Goal: Task Accomplishment & Management: Manage account settings

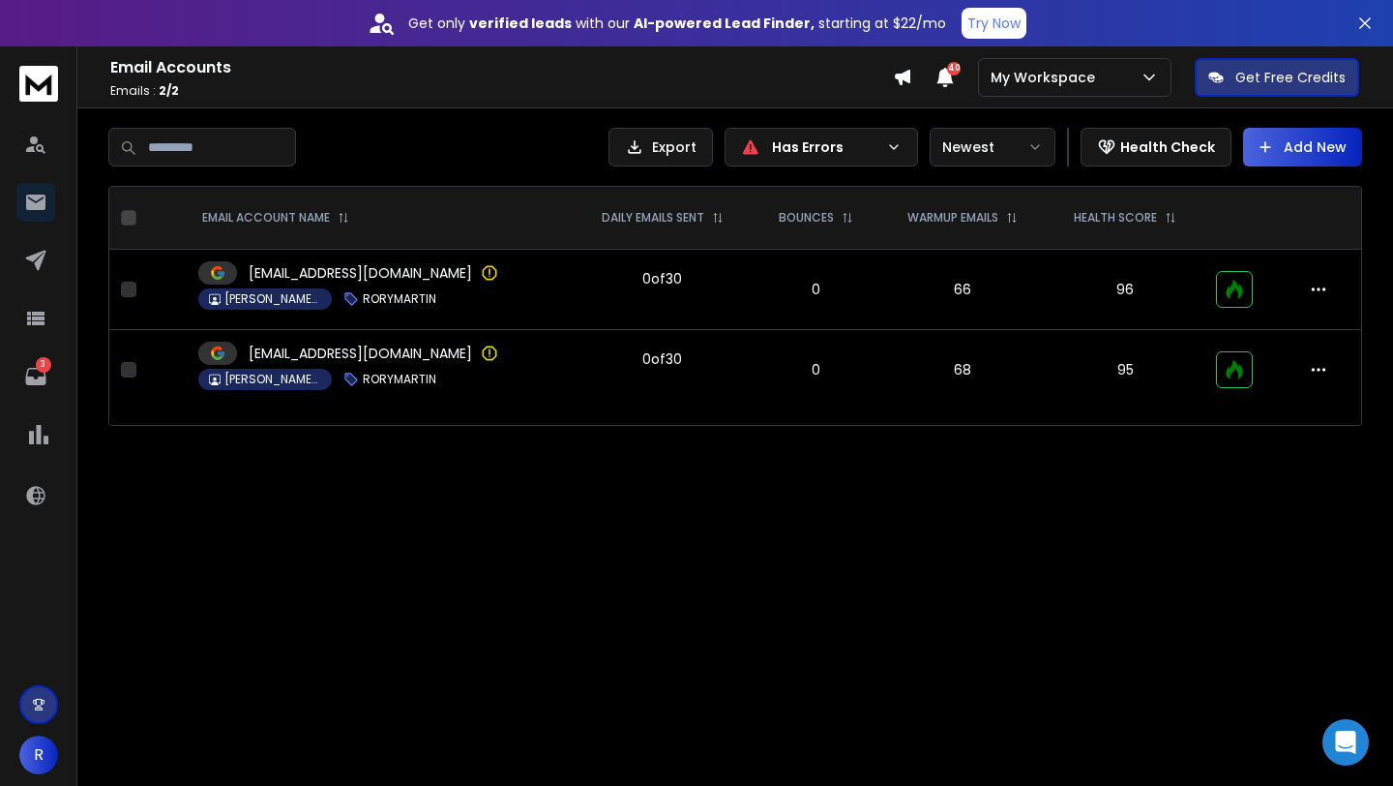
click at [393, 270] on p "[EMAIL_ADDRESS][DOMAIN_NAME]" at bounding box center [361, 272] width 224 height 19
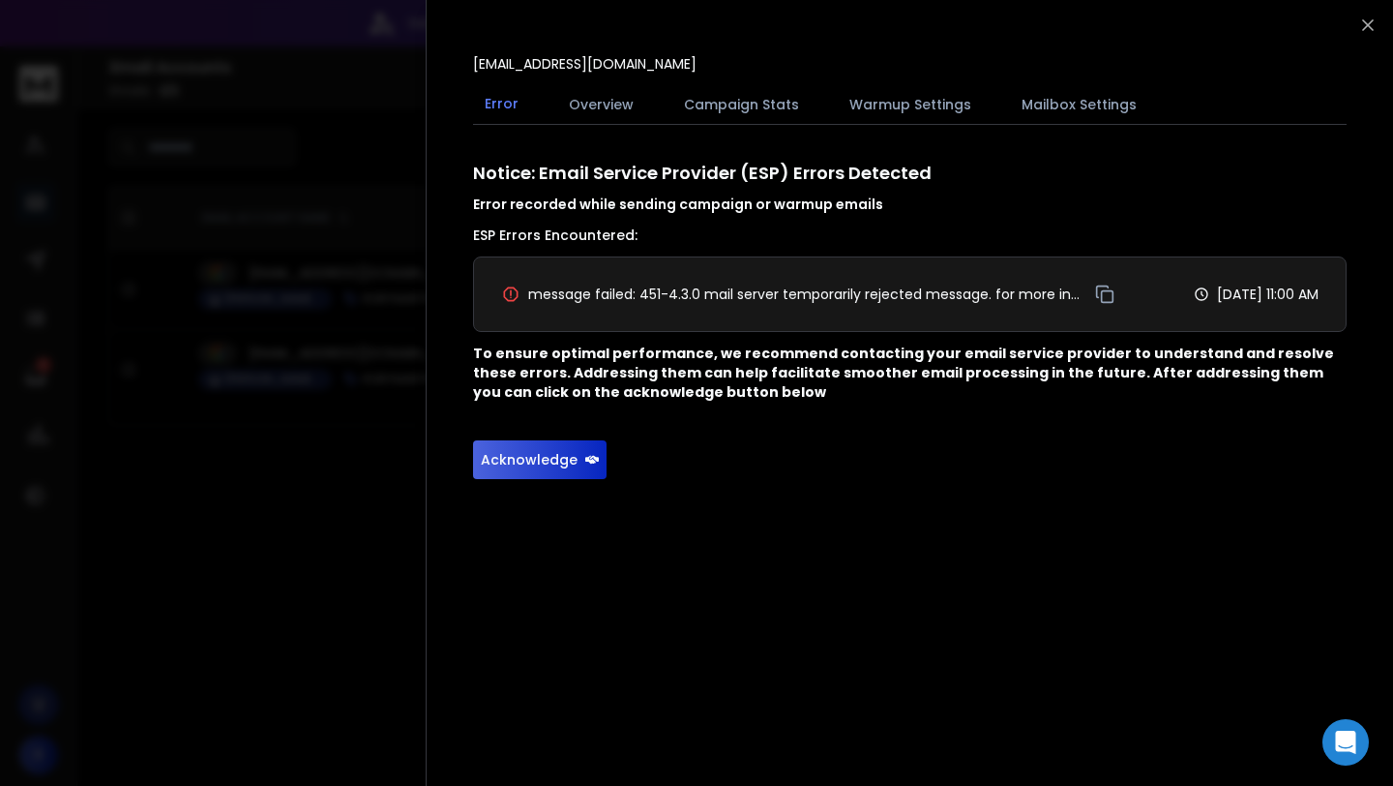
click at [549, 459] on button "Acknowledge" at bounding box center [540, 459] width 134 height 39
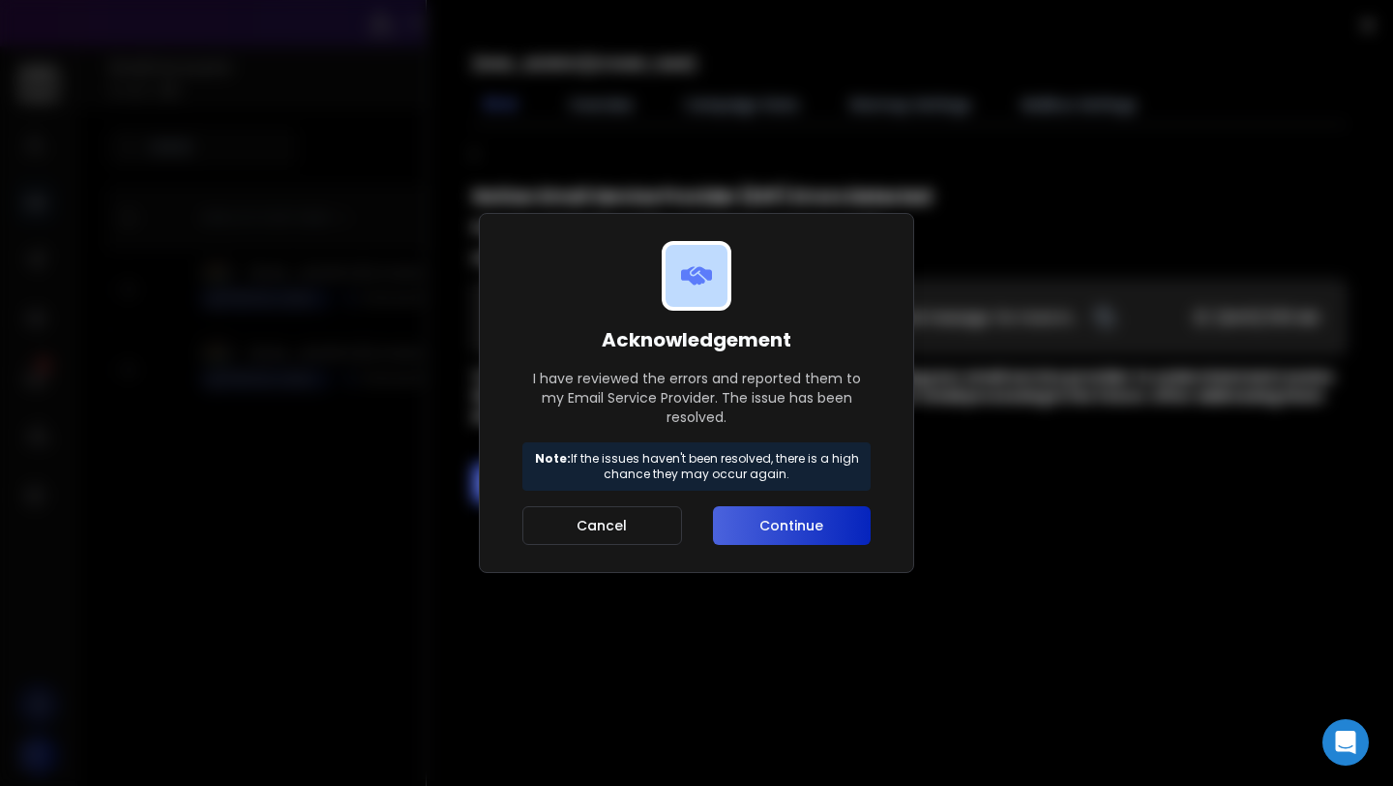
click at [798, 533] on button "Continue" at bounding box center [792, 525] width 158 height 39
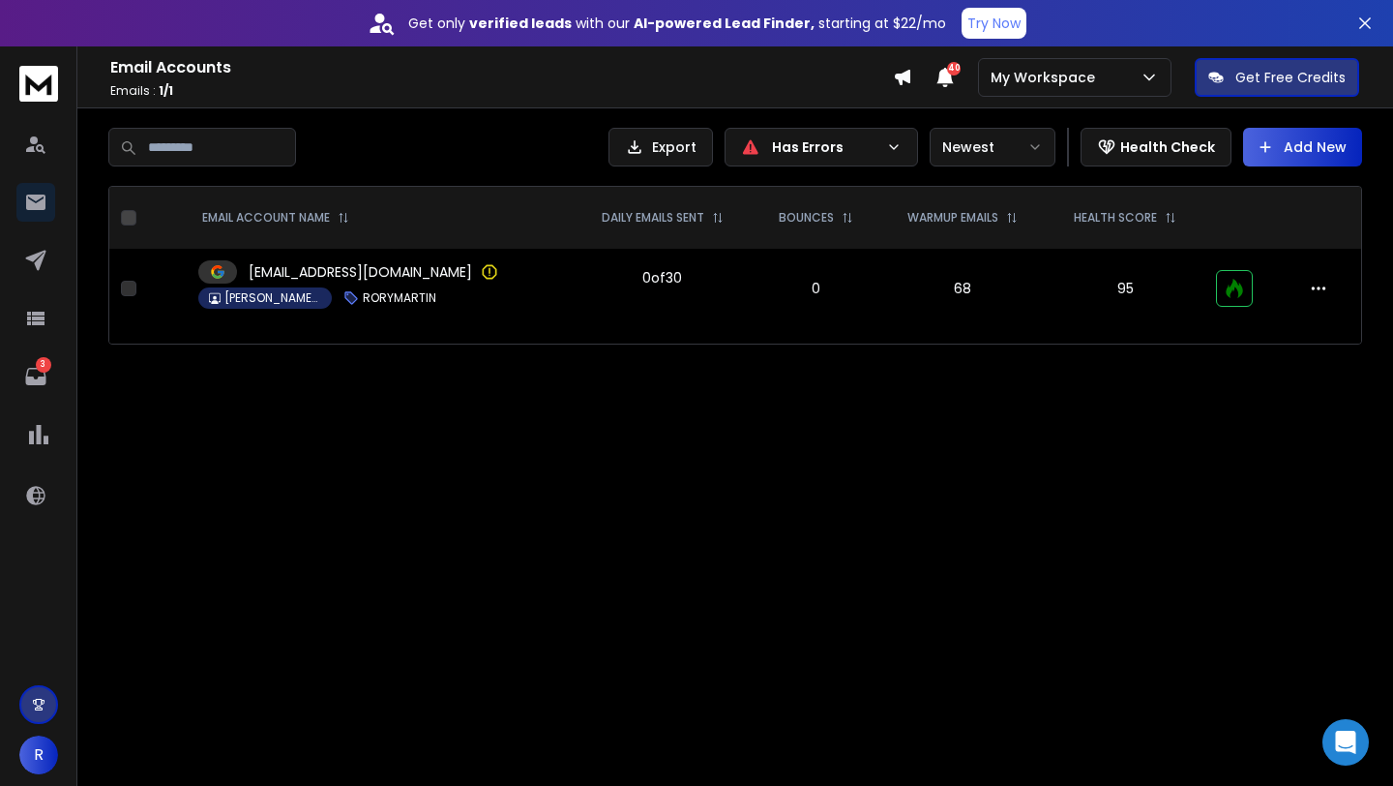
click at [426, 285] on td "[EMAIL_ADDRESS][DOMAIN_NAME] [PERSON_NAME] Workspace RORYMARTIN" at bounding box center [379, 288] width 385 height 79
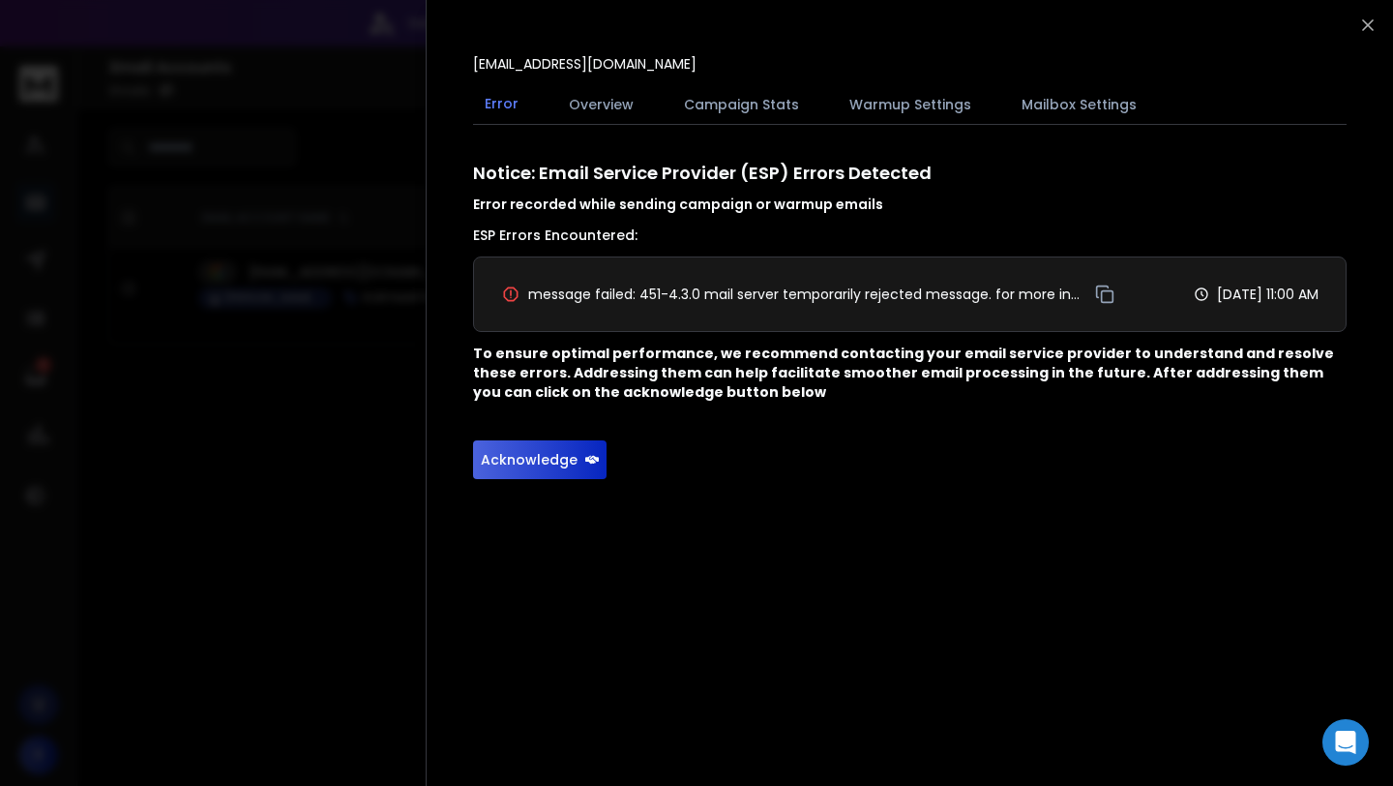
click at [553, 449] on button "Acknowledge" at bounding box center [540, 459] width 134 height 39
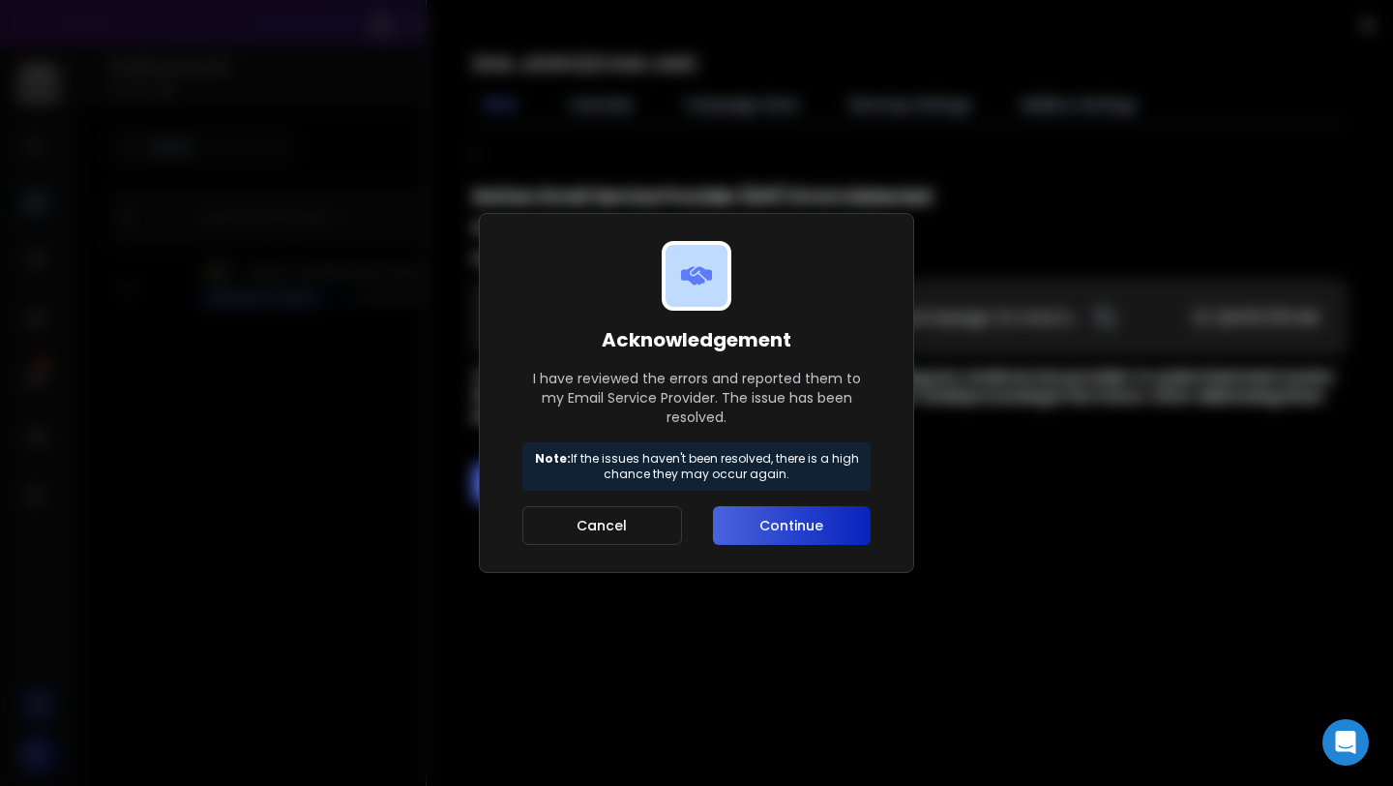
click at [801, 515] on button "Continue" at bounding box center [792, 525] width 158 height 39
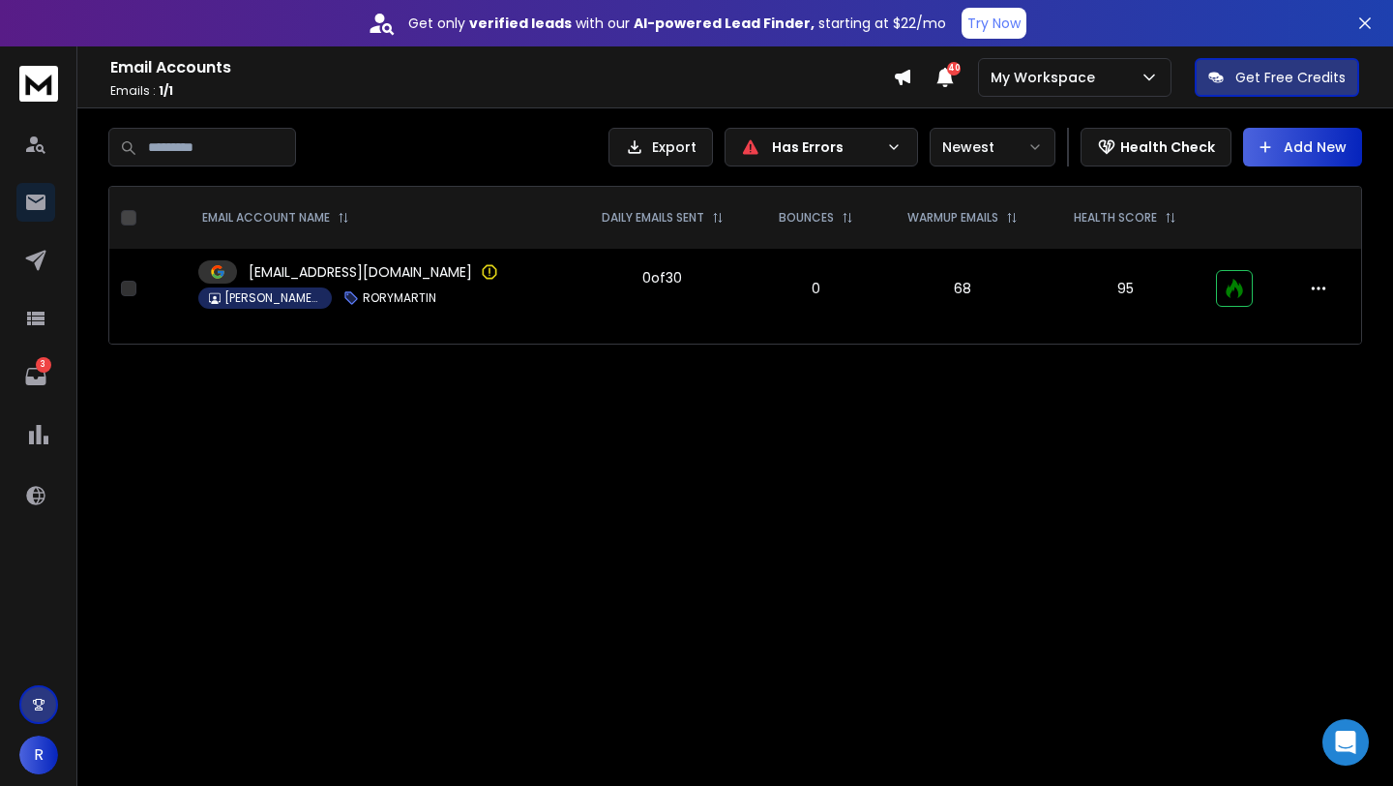
click at [436, 282] on div "[EMAIL_ADDRESS][DOMAIN_NAME]" at bounding box center [335, 271] width 274 height 23
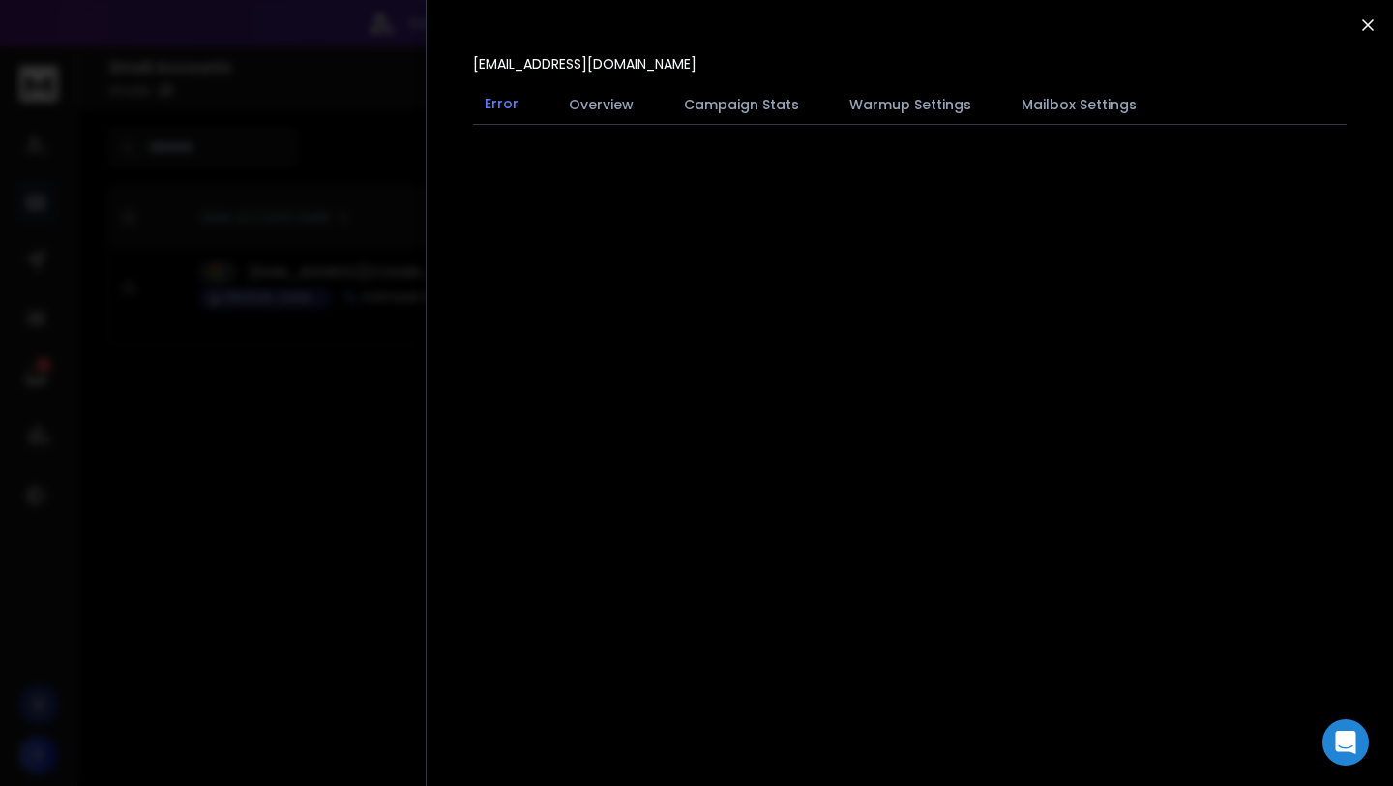
click at [1368, 26] on icon "button" at bounding box center [1368, 24] width 19 height 19
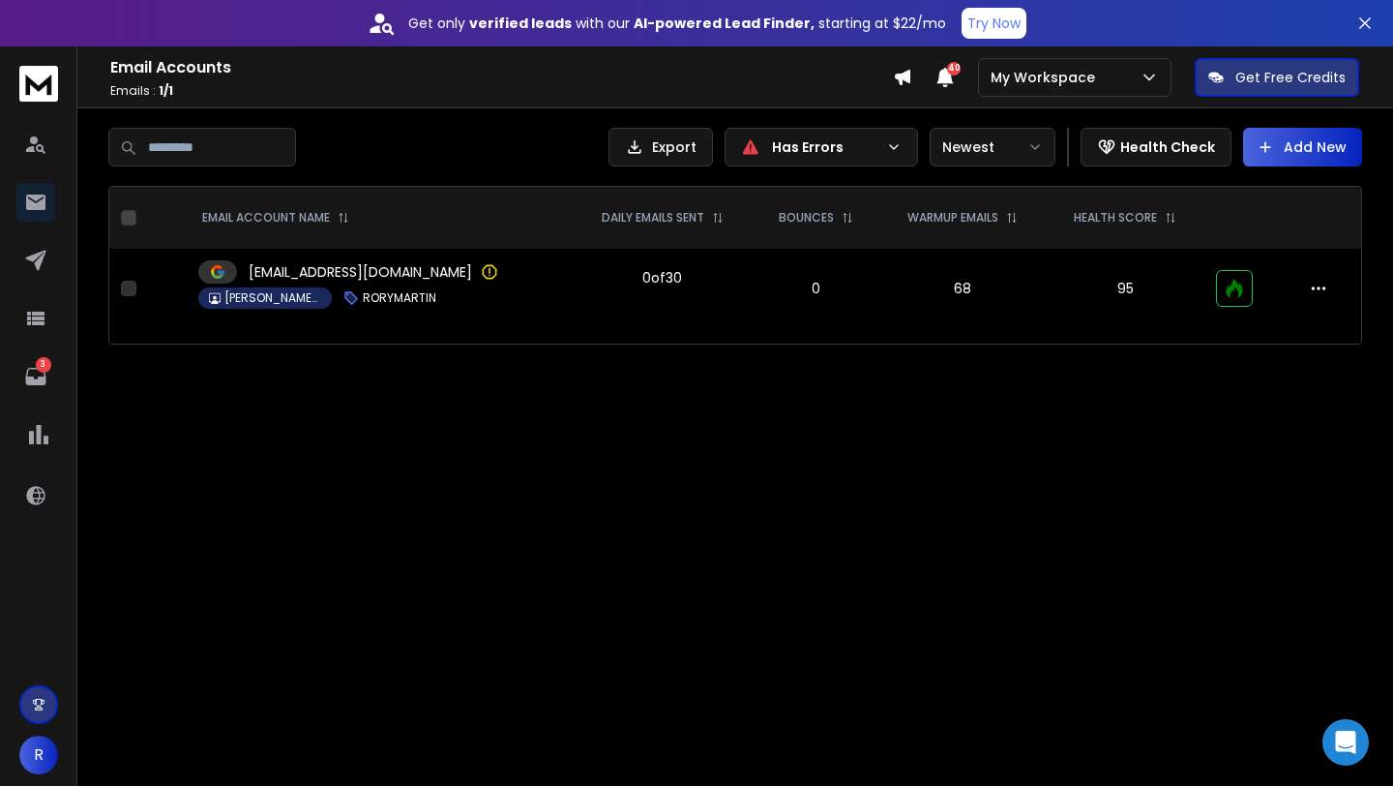
click at [807, 155] on p "Has Errors" at bounding box center [825, 146] width 106 height 19
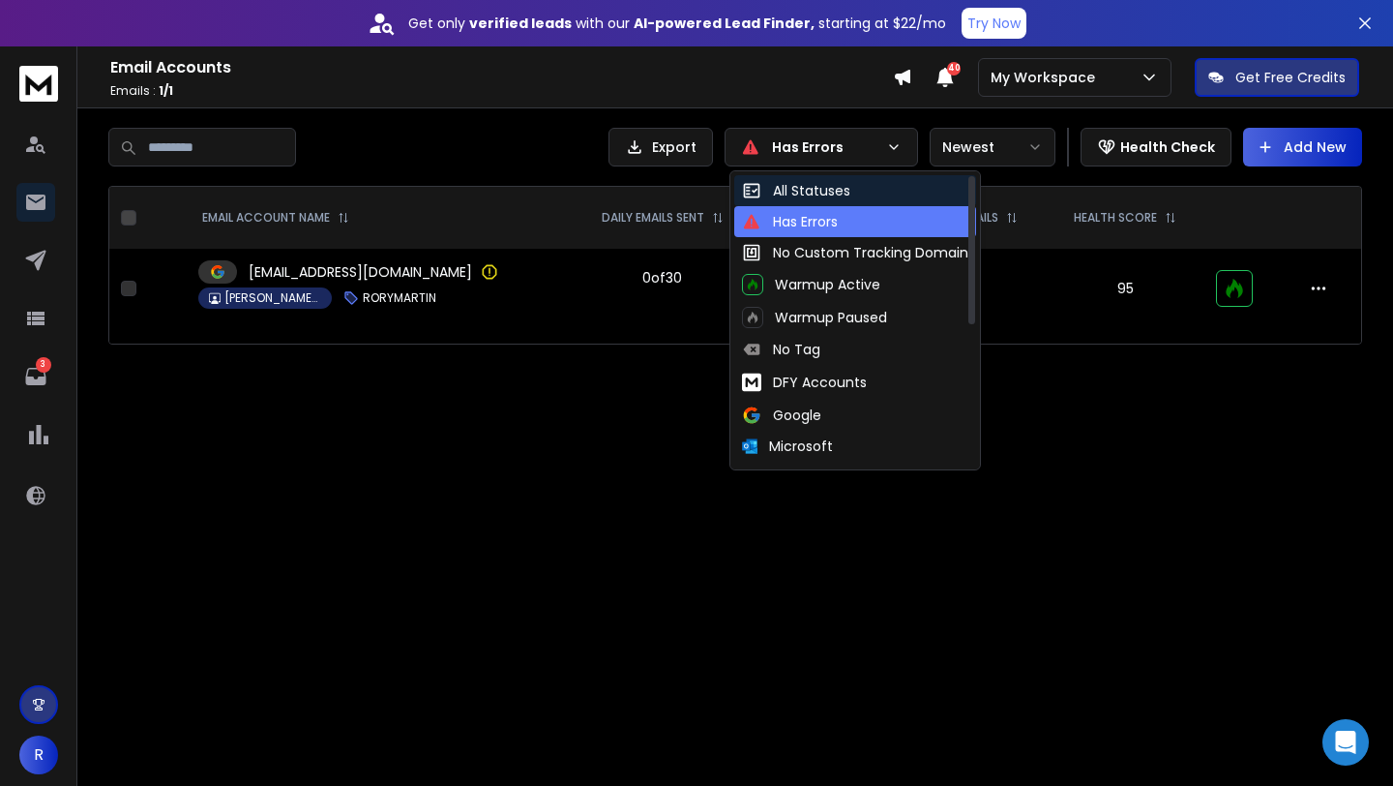
click at [821, 189] on div "All Statuses" at bounding box center [796, 190] width 108 height 19
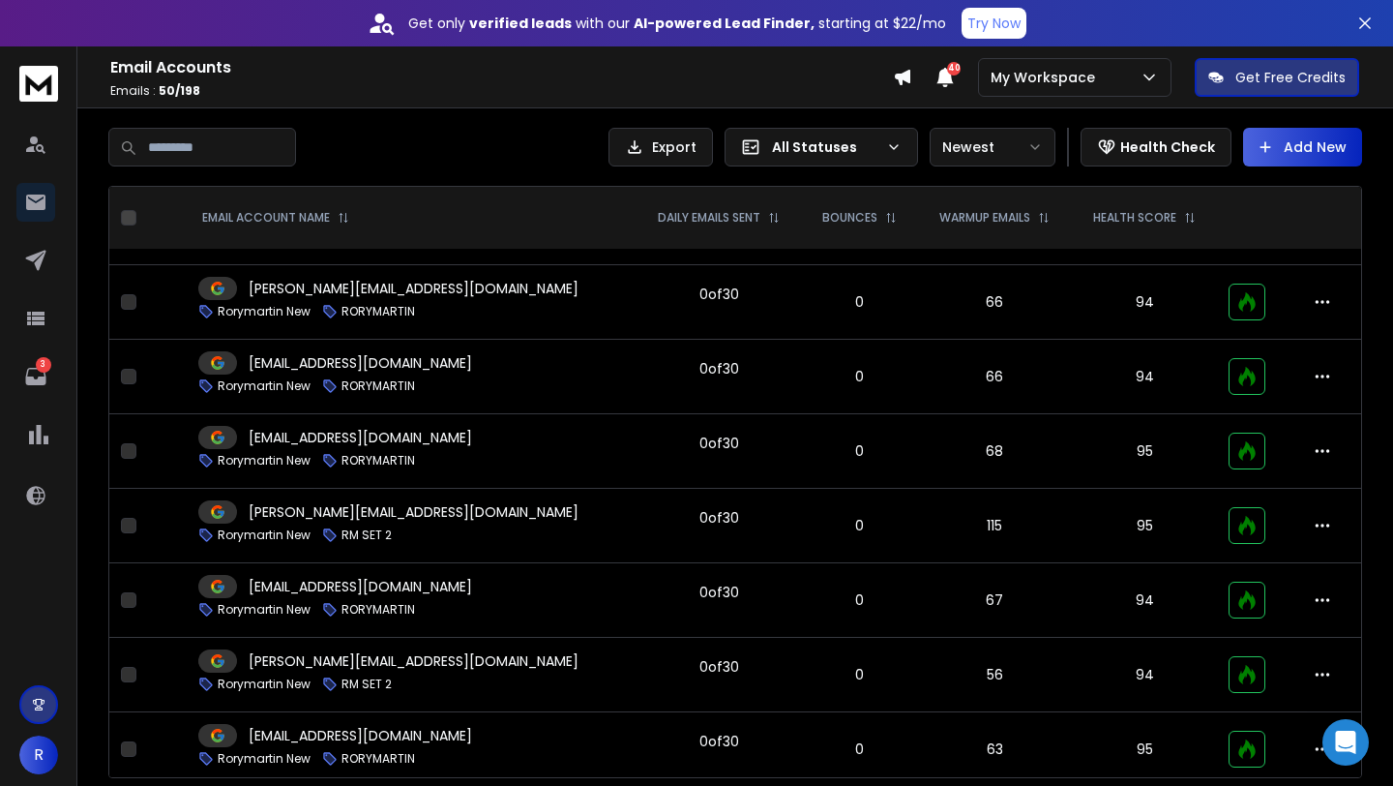
scroll to position [3228, 0]
